Goal: Find specific page/section

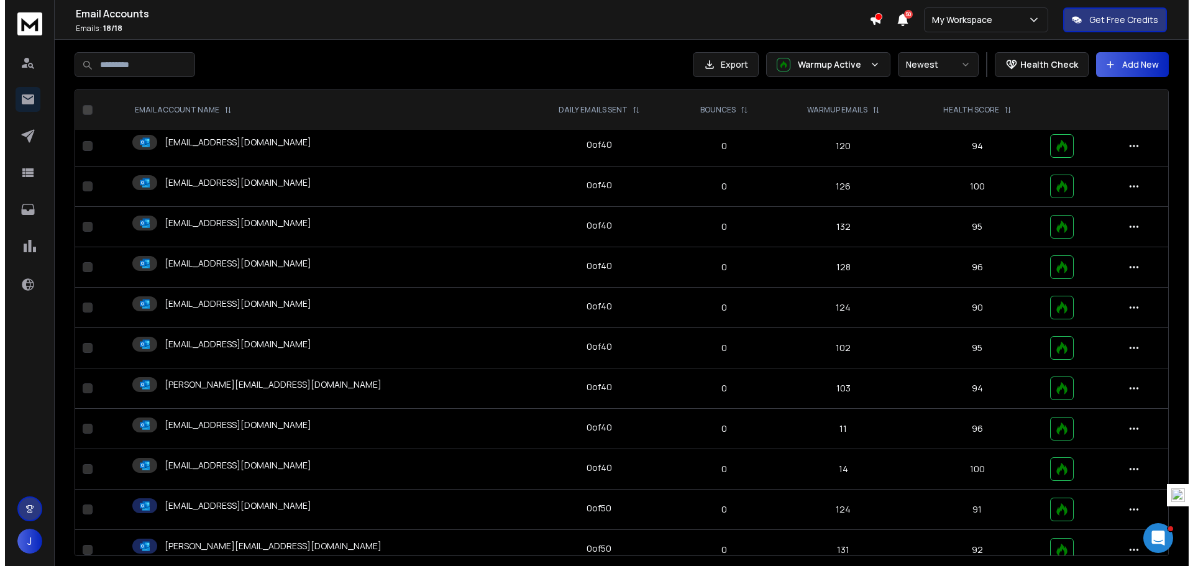
scroll to position [1, 0]
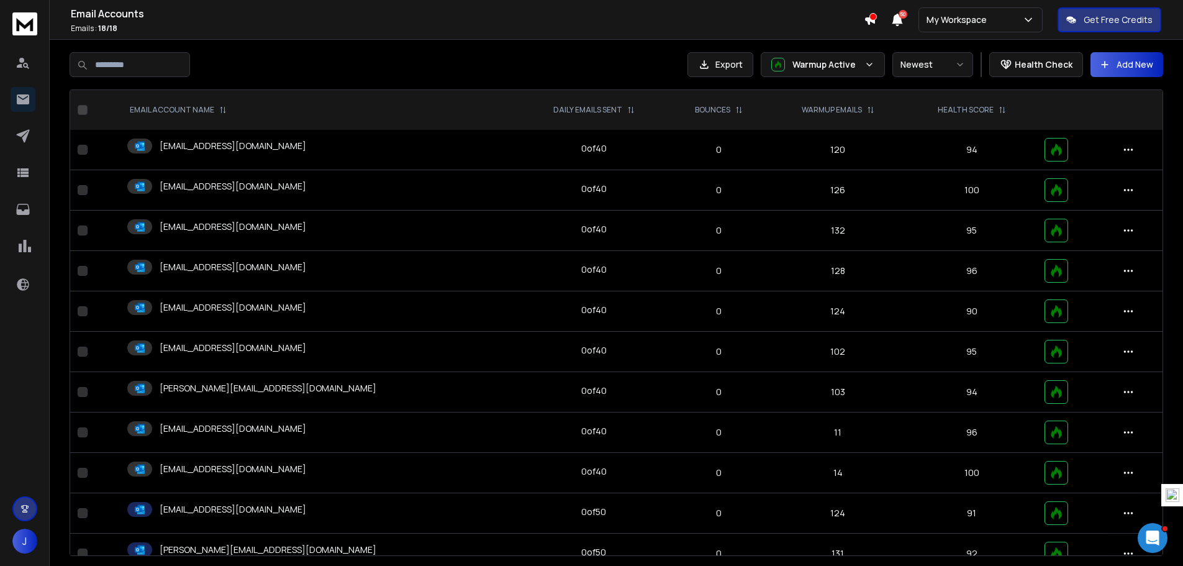
click at [299, 310] on div "[EMAIL_ADDRESS][DOMAIN_NAME]" at bounding box center [319, 307] width 384 height 15
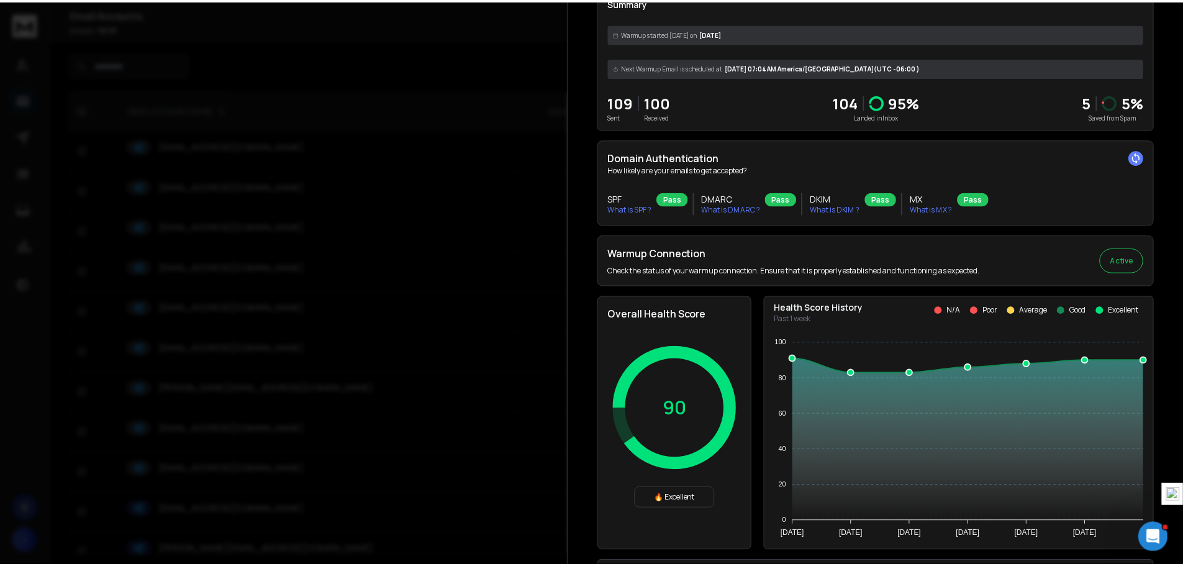
scroll to position [0, 0]
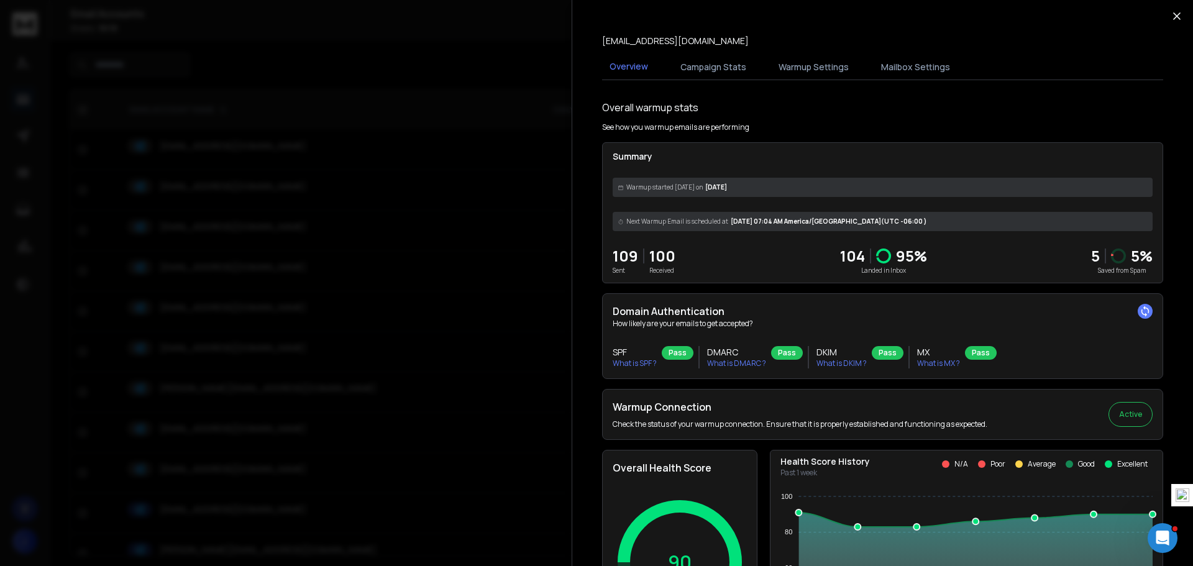
click at [1174, 13] on icon "button" at bounding box center [1177, 16] width 6 height 6
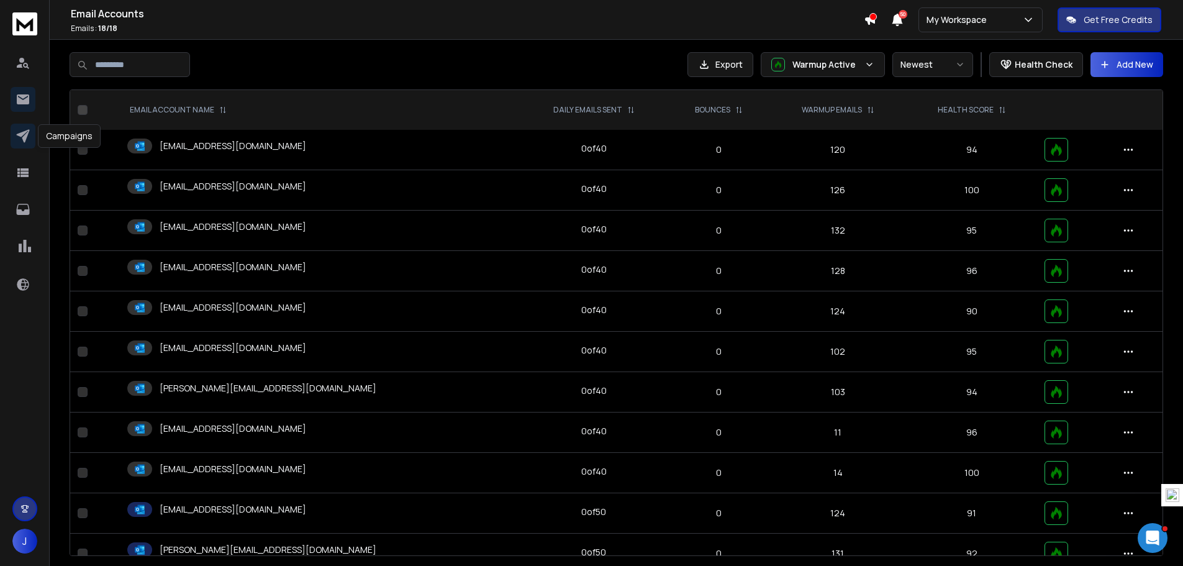
click at [22, 140] on icon at bounding box center [23, 136] width 15 height 15
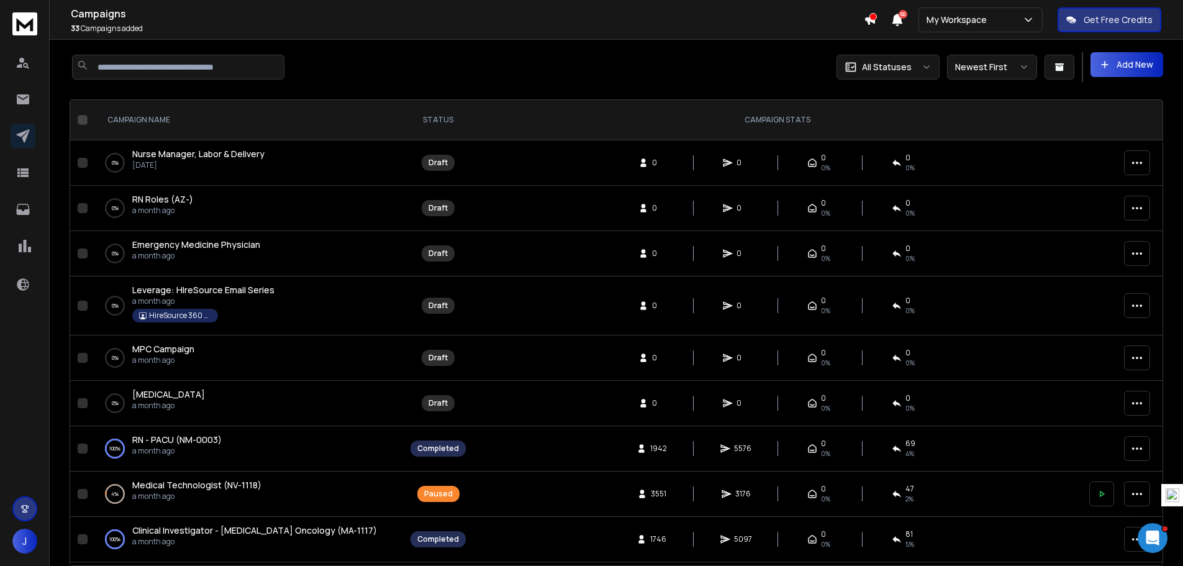
click at [192, 157] on span "Nurse Manager, Labor & Delivery" at bounding box center [198, 154] width 132 height 12
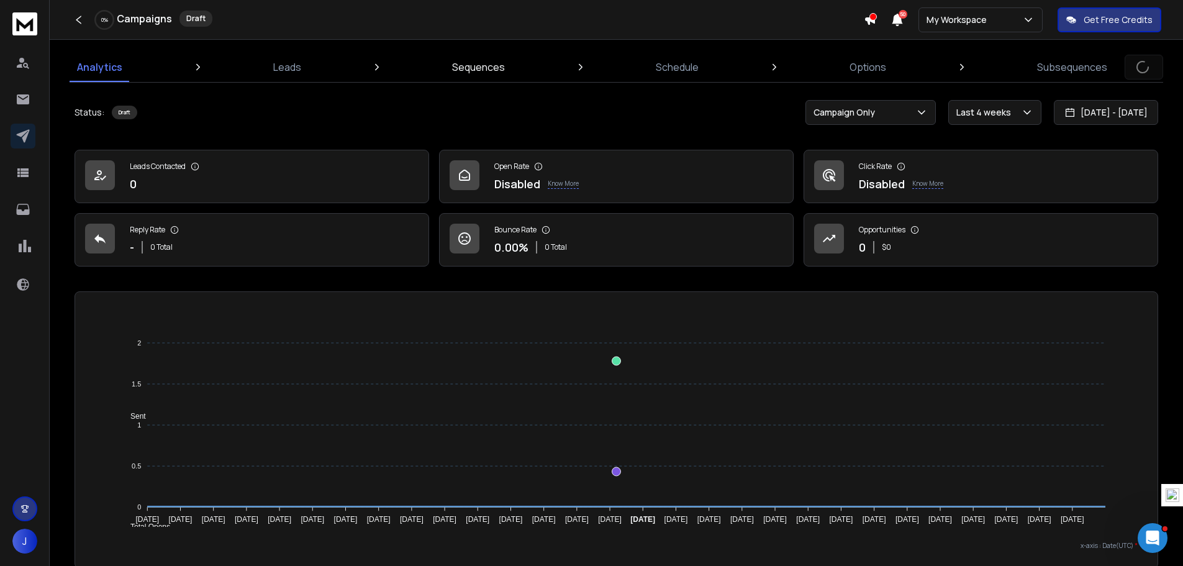
click at [482, 68] on p "Sequences" at bounding box center [478, 67] width 53 height 15
